Goal: Task Accomplishment & Management: Manage account settings

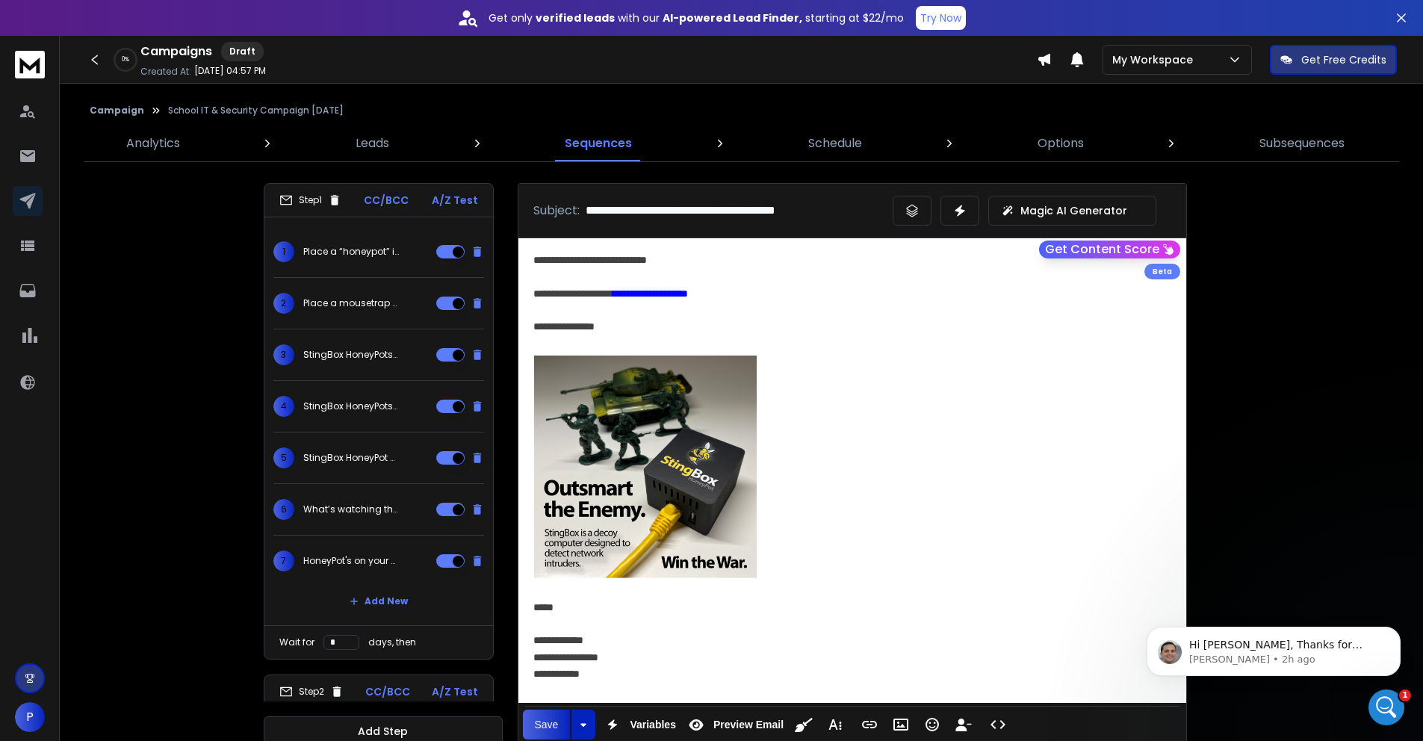
scroll to position [368, 0]
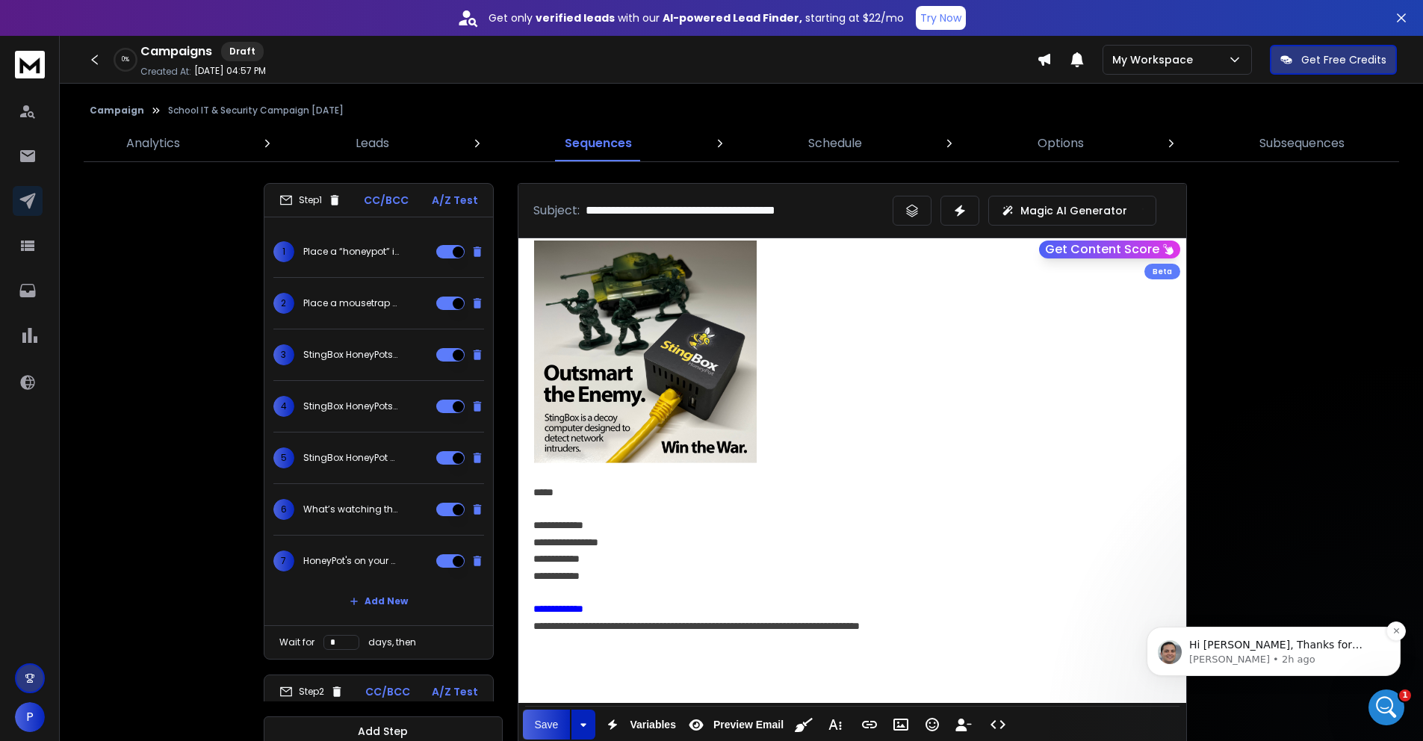
click at [1305, 650] on p "Hi Paul, Thanks for clarifying. The credits for duplicate leads are refunded au…" at bounding box center [1286, 645] width 193 height 15
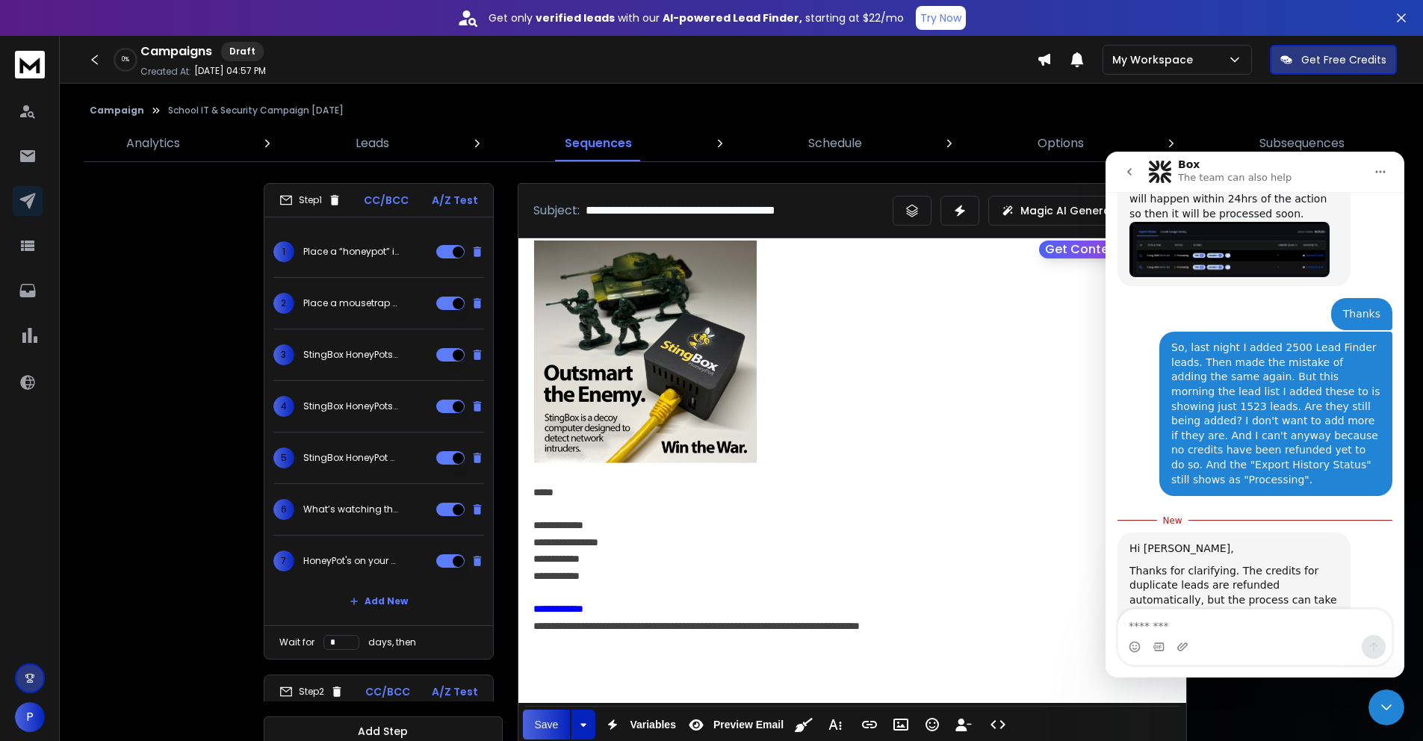
scroll to position [486, 0]
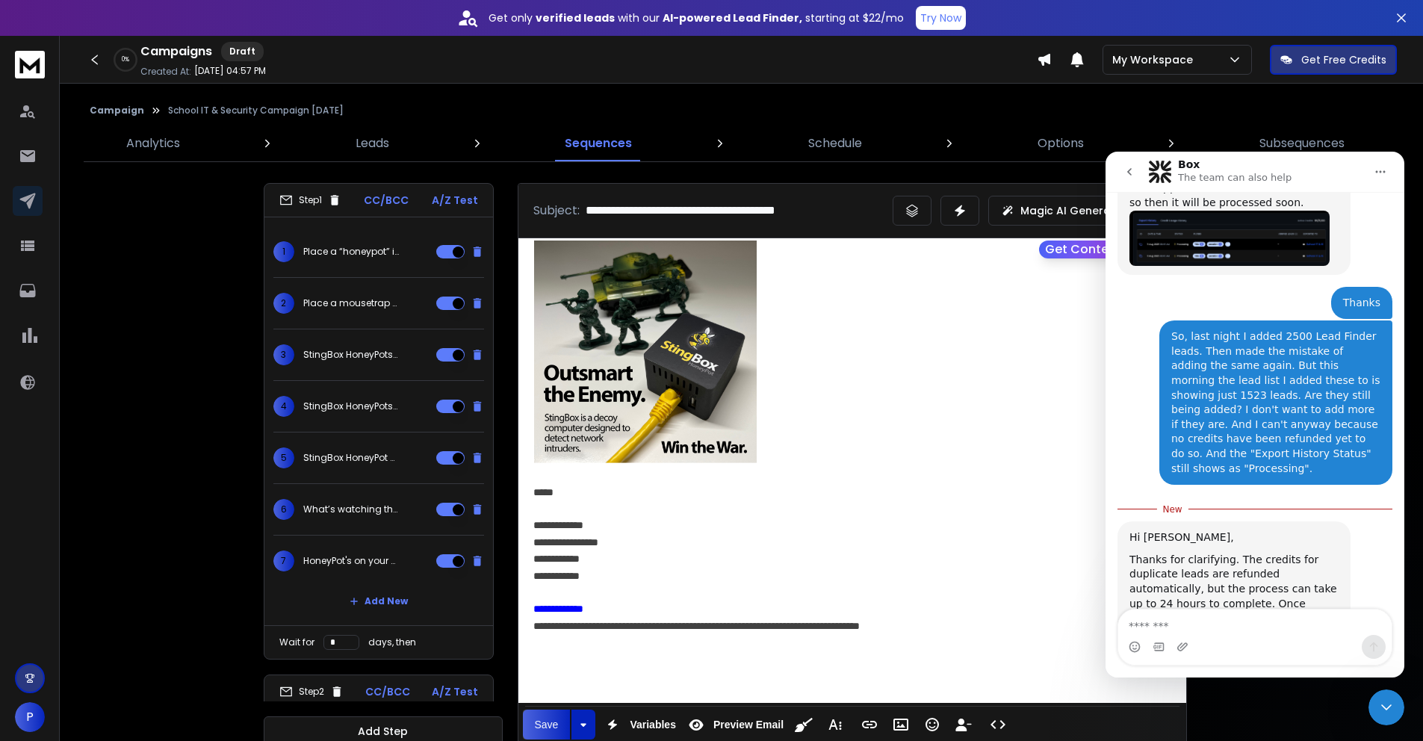
click at [1148, 623] on textarea "Message…" at bounding box center [1255, 622] width 273 height 25
click at [31, 244] on icon at bounding box center [28, 246] width 18 height 18
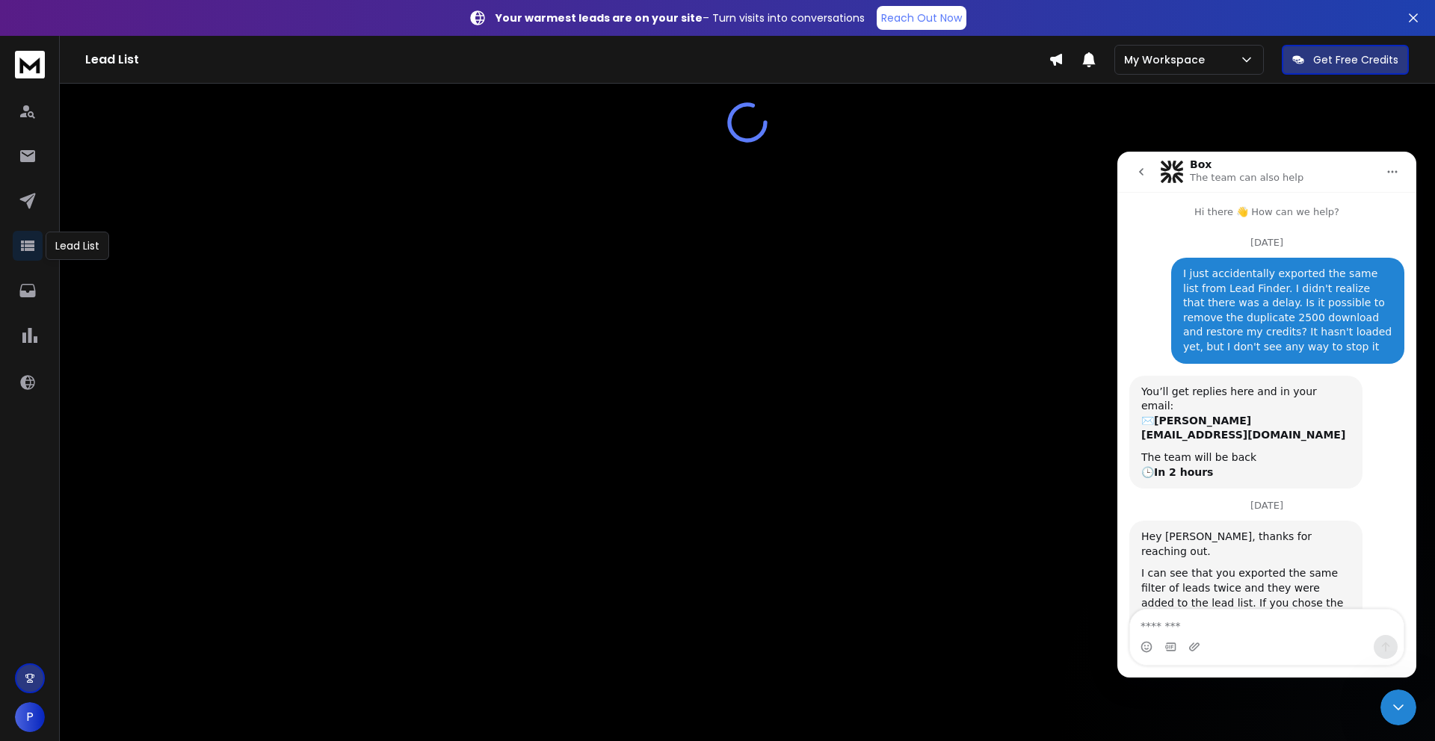
scroll to position [461, 0]
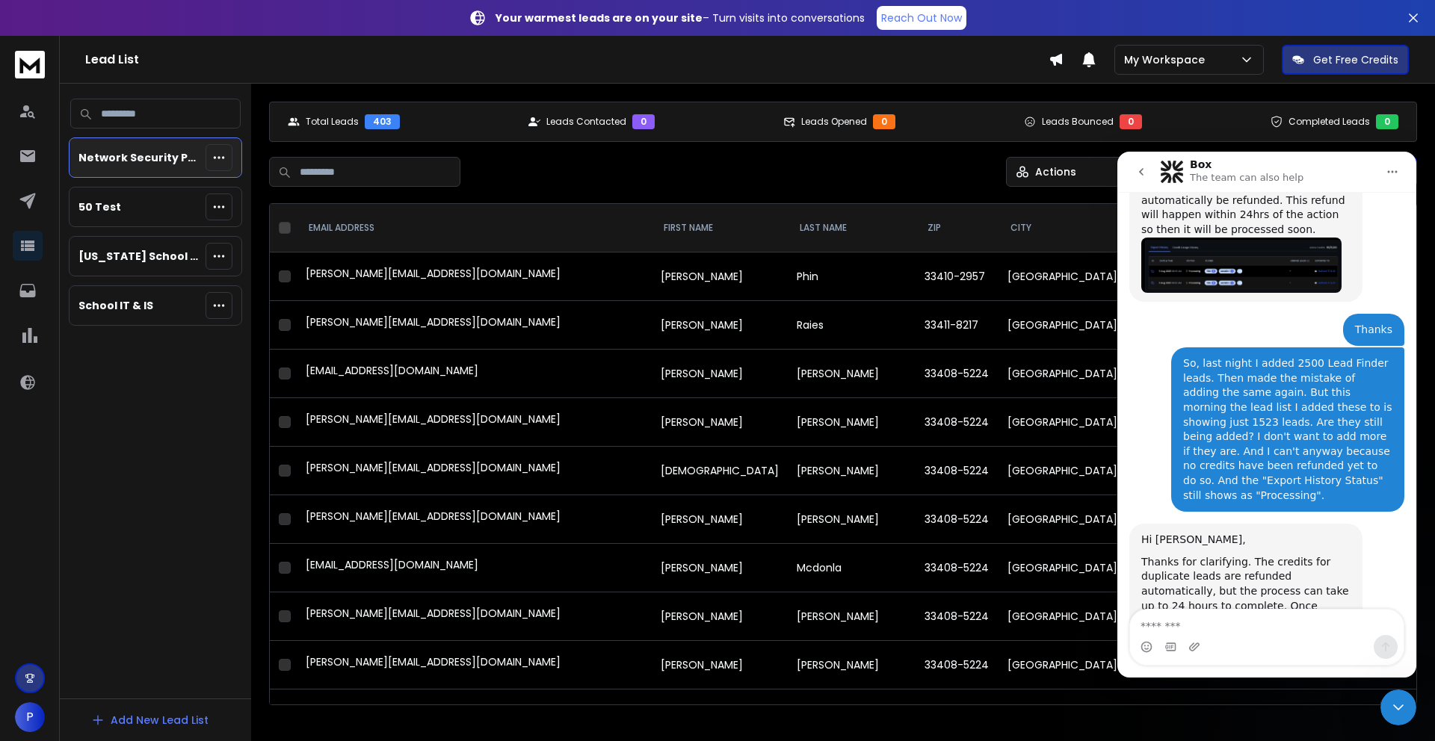
click at [116, 306] on p "School IT & IS" at bounding box center [115, 305] width 75 height 15
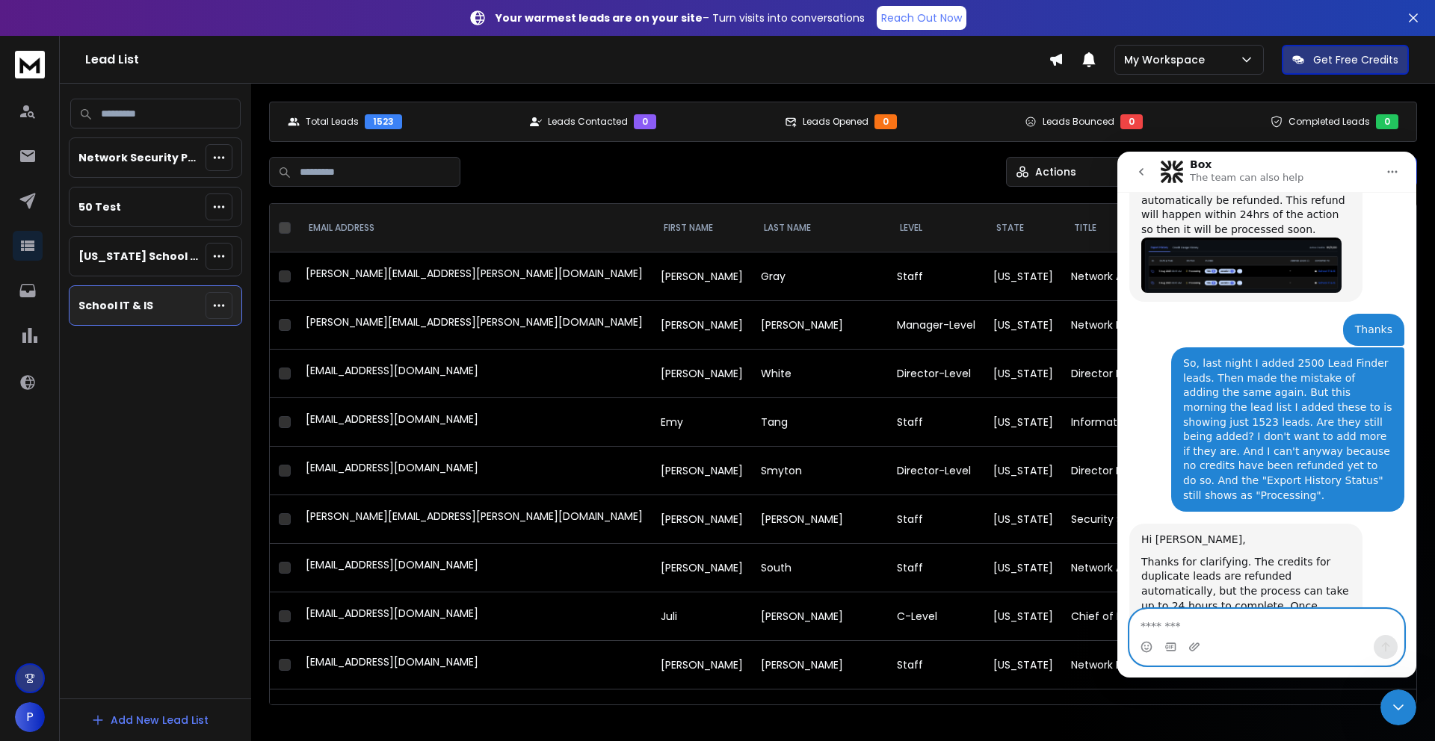
click at [1166, 624] on textarea "Message…" at bounding box center [1266, 622] width 273 height 25
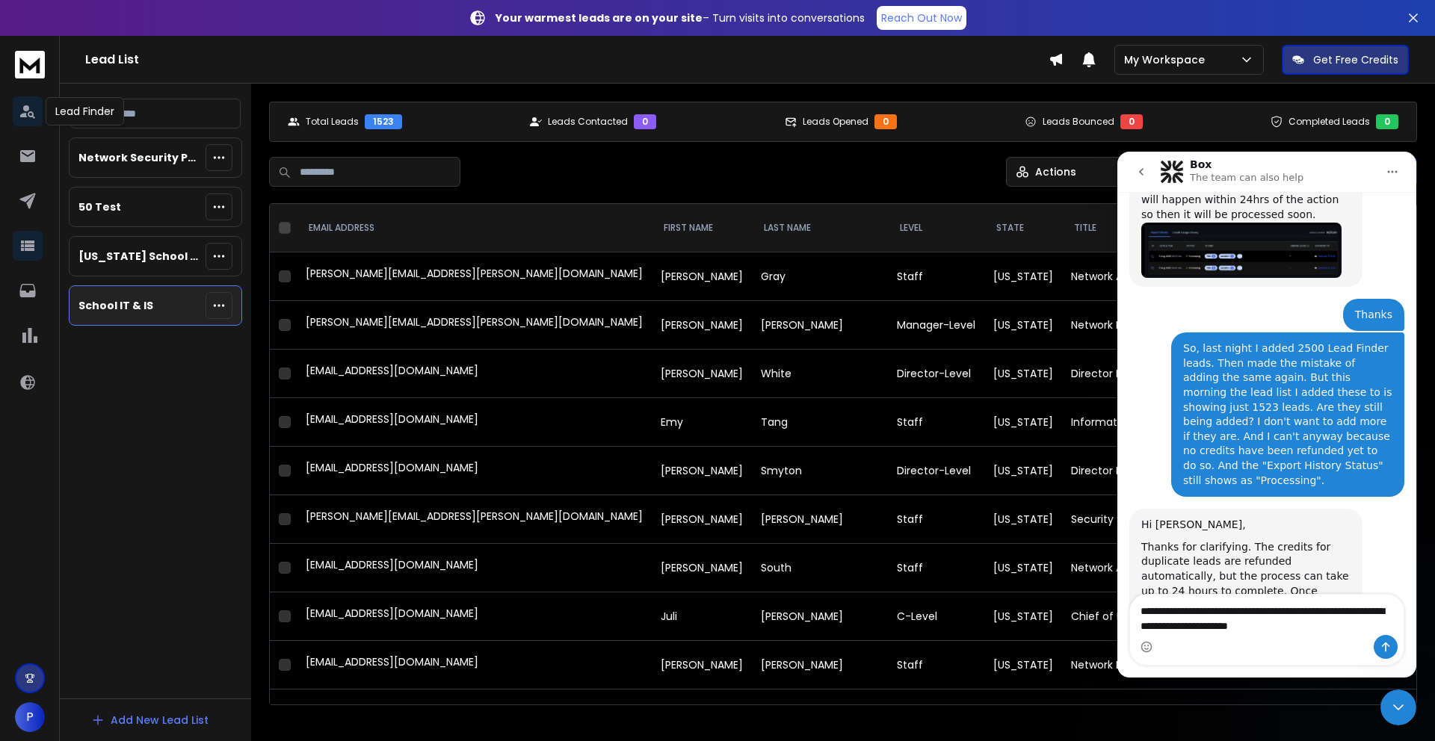
click at [28, 112] on icon at bounding box center [27, 114] width 15 height 7
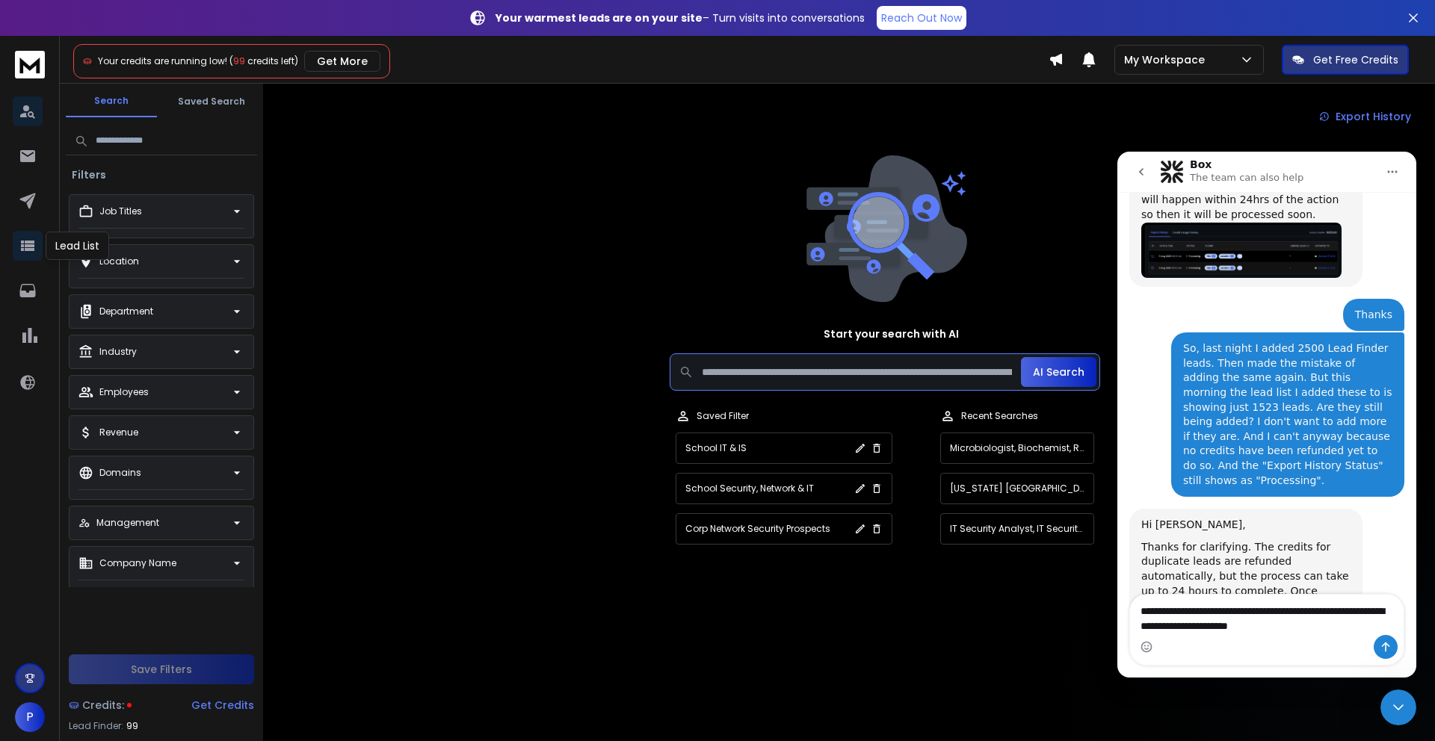
click at [23, 247] on icon at bounding box center [28, 246] width 18 height 18
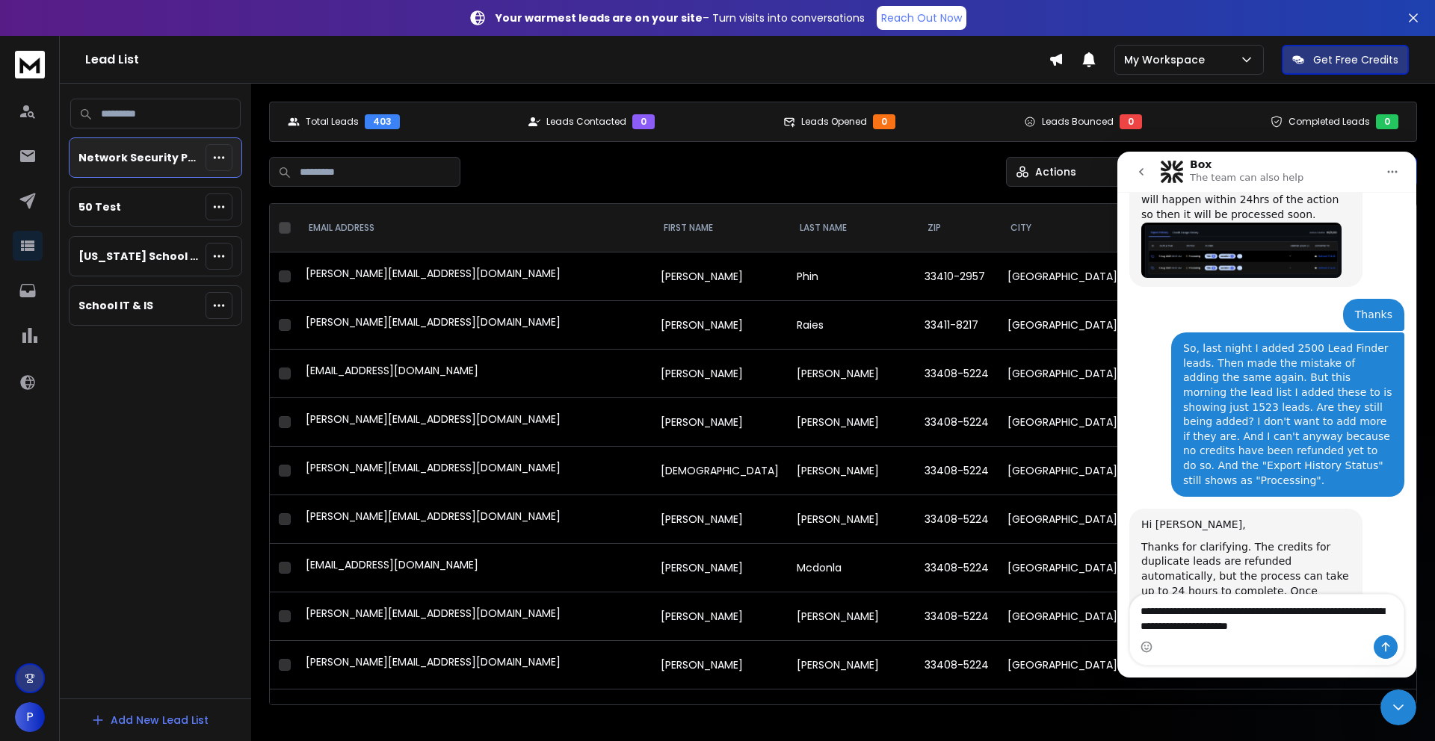
click at [135, 307] on p "School IT & IS" at bounding box center [115, 305] width 75 height 15
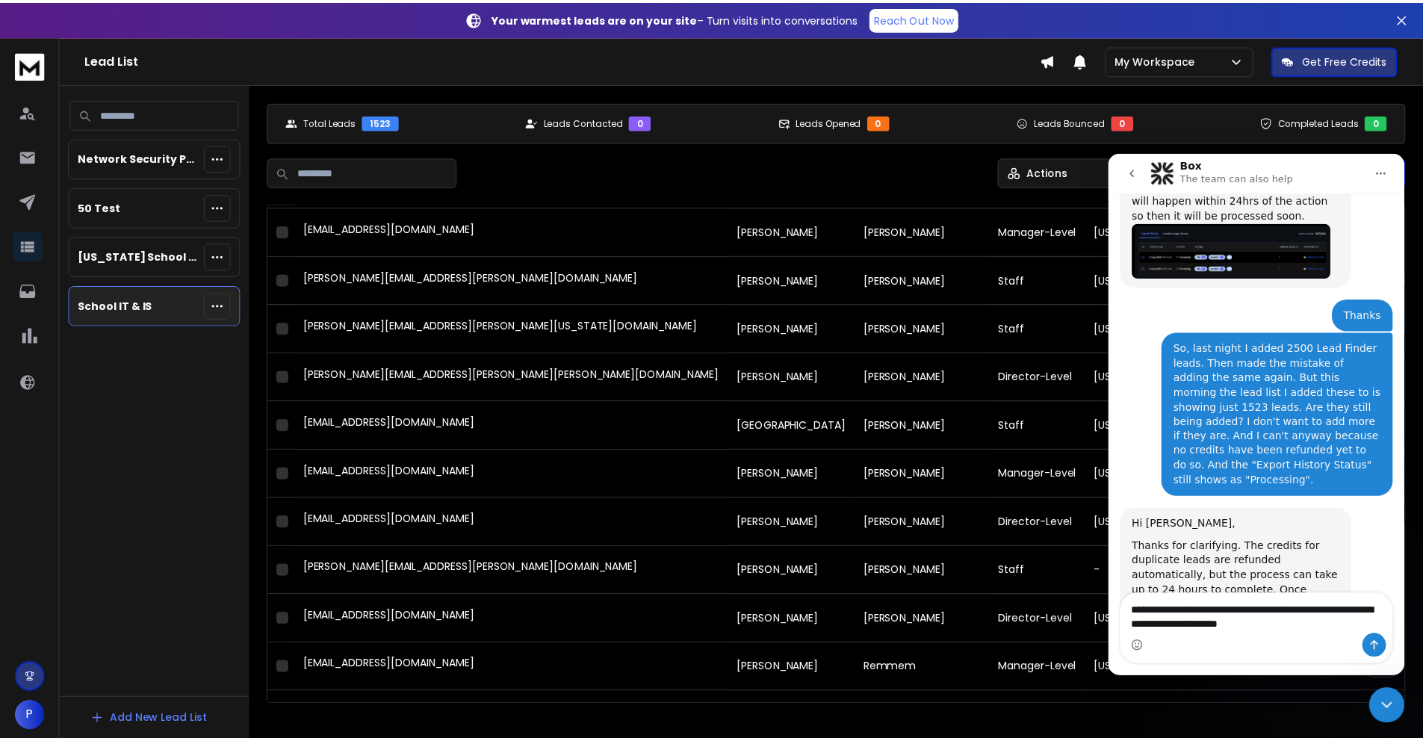
scroll to position [4427, 0]
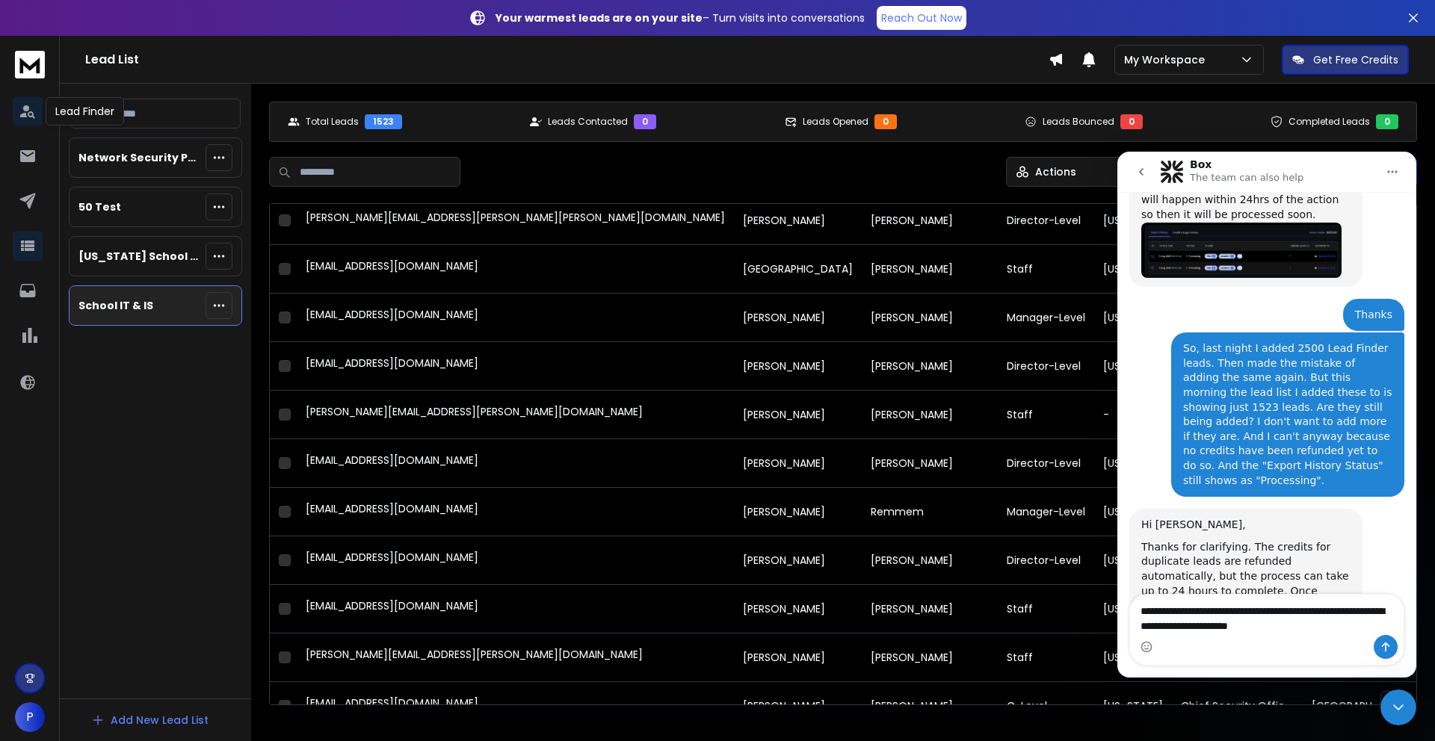
click at [27, 110] on circle at bounding box center [26, 108] width 6 height 6
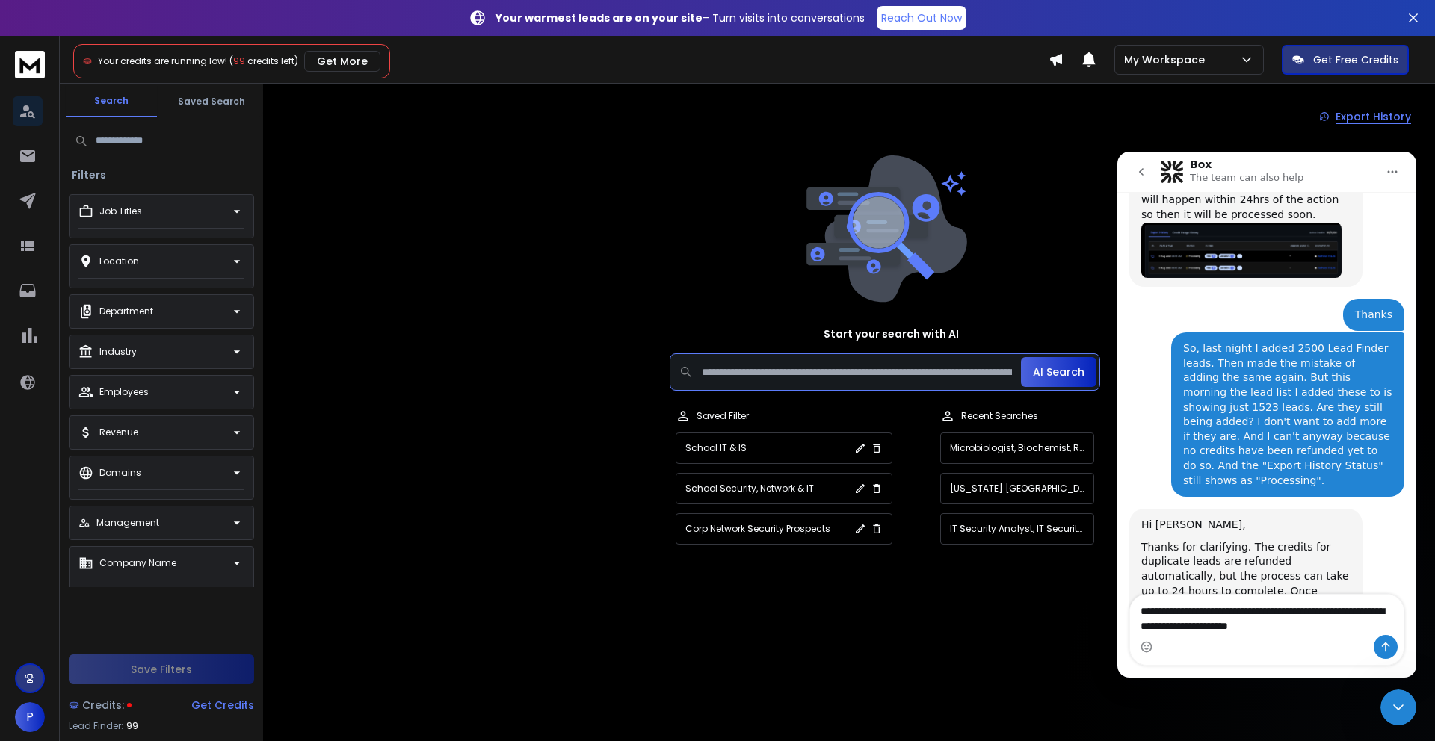
click at [1383, 116] on link "Export History" at bounding box center [1365, 117] width 116 height 30
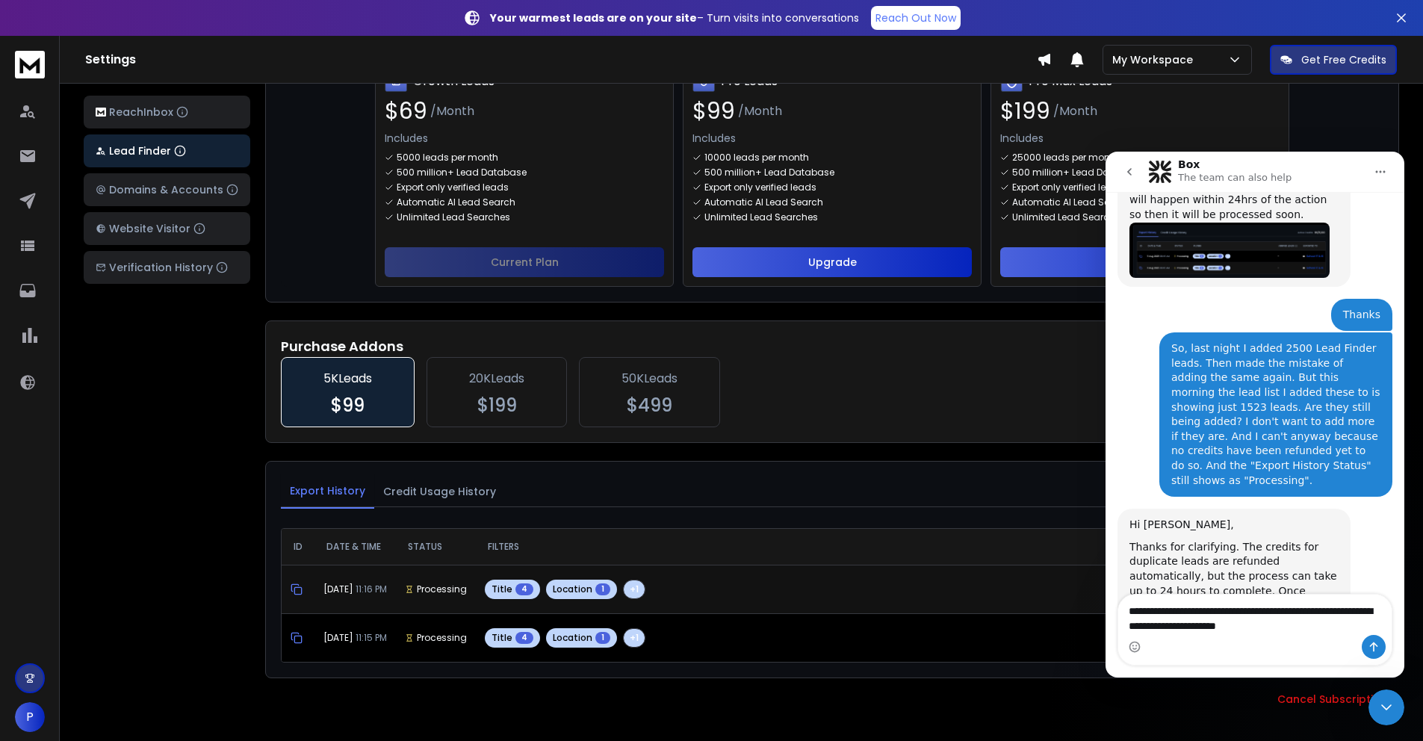
scroll to position [331, 0]
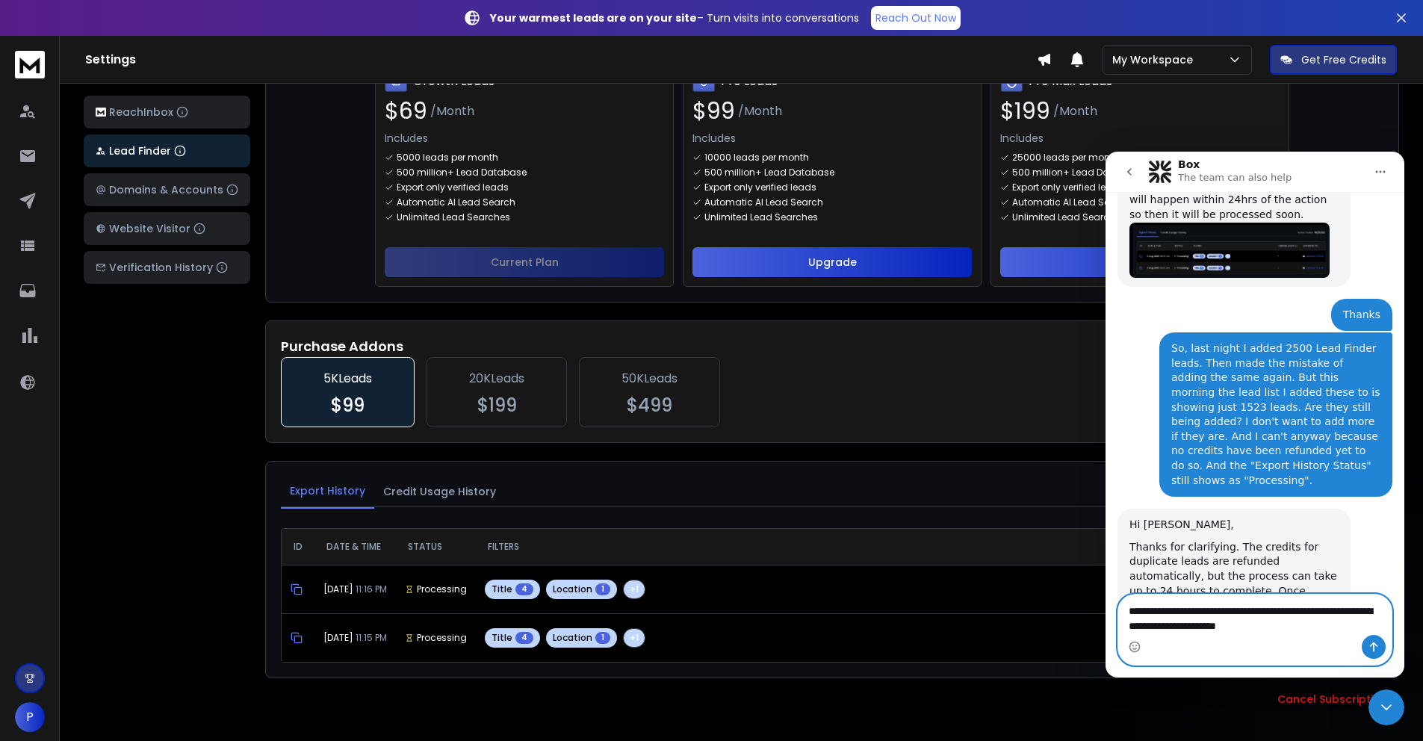
drag, startPoint x: 1304, startPoint y: 626, endPoint x: 1355, endPoint y: 623, distance: 51.6
click at [1306, 625] on textarea "**********" at bounding box center [1255, 615] width 273 height 40
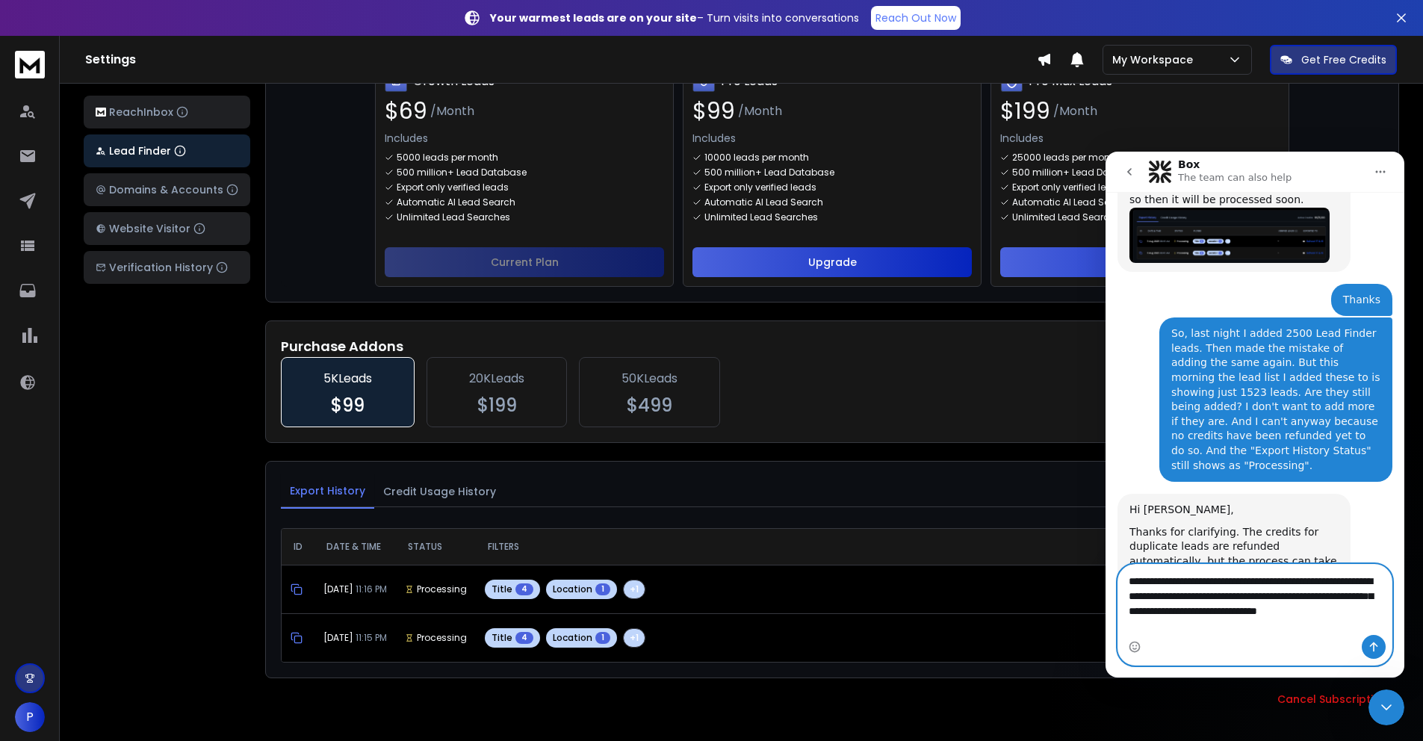
scroll to position [506, 0]
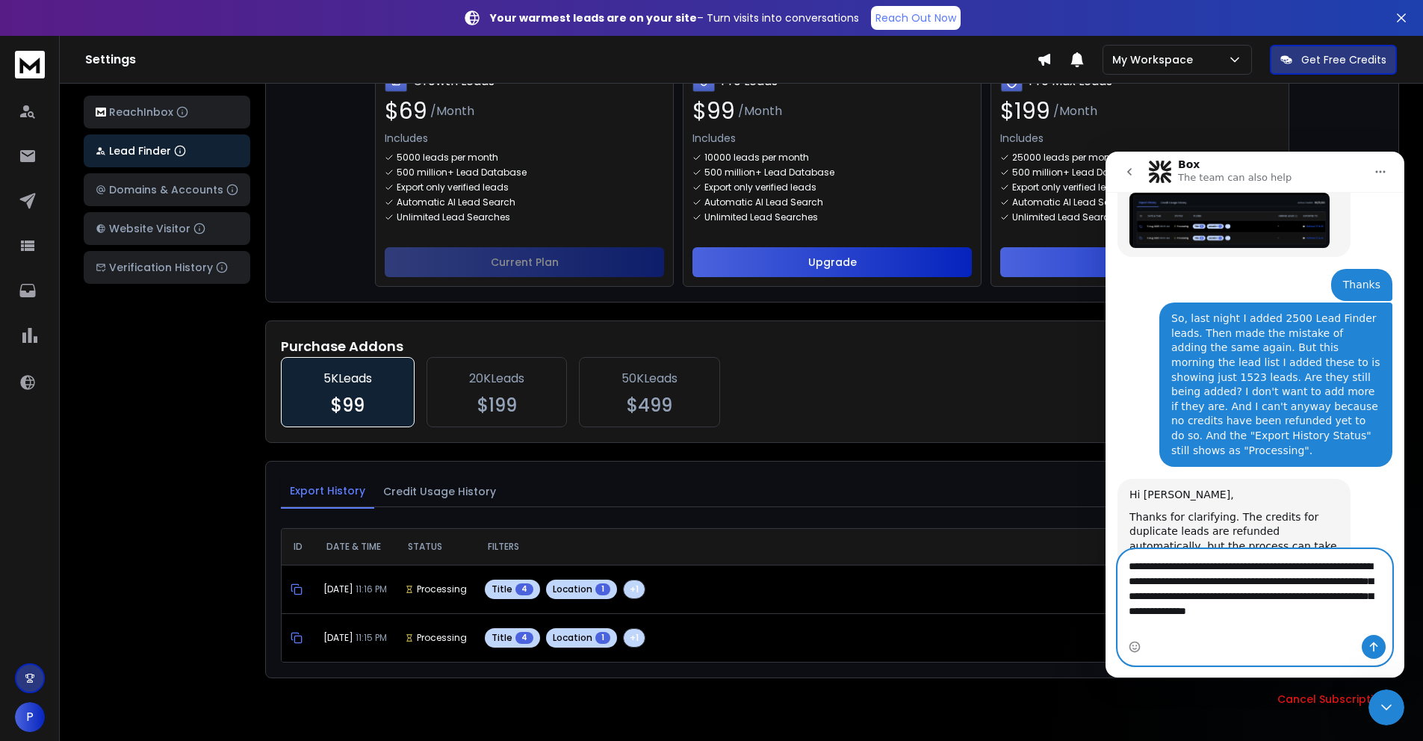
type textarea "**********"
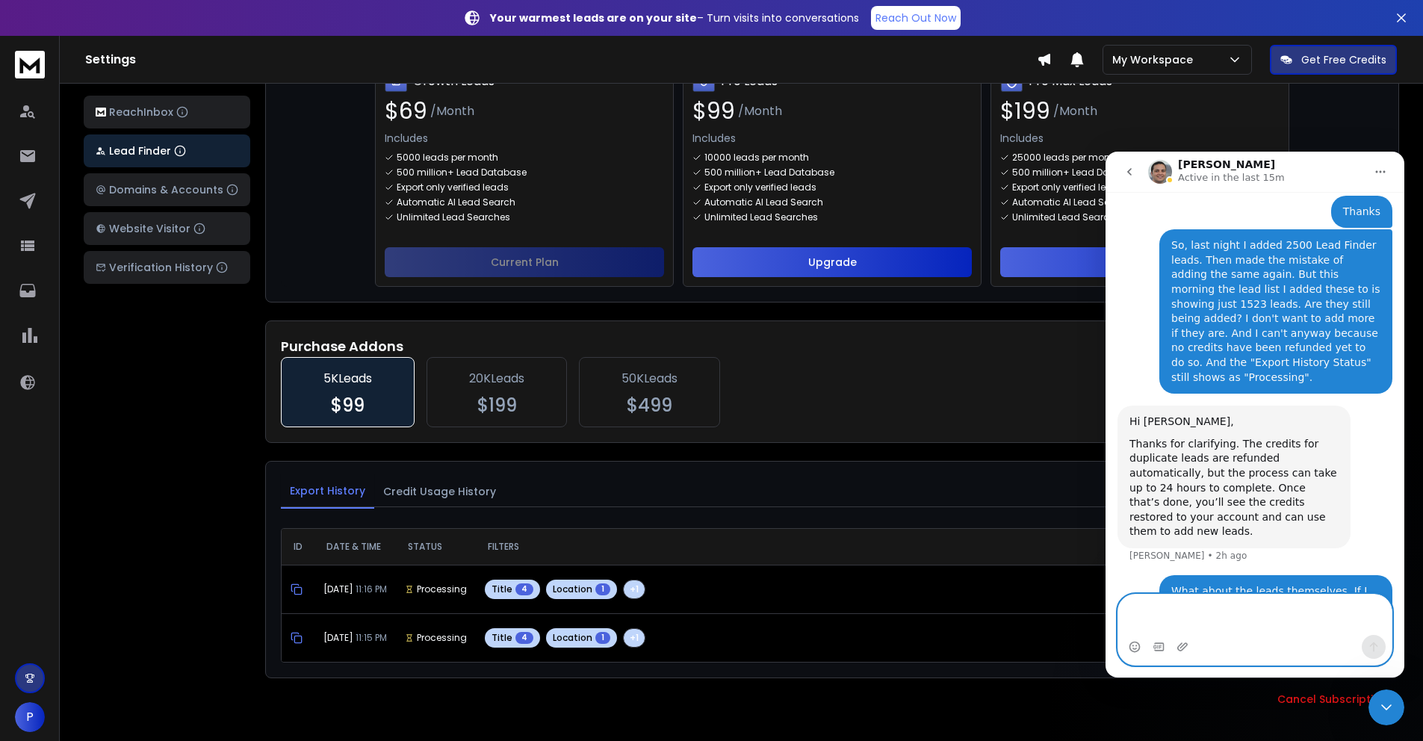
scroll to position [594, 0]
